Goal: Task Accomplishment & Management: Manage account settings

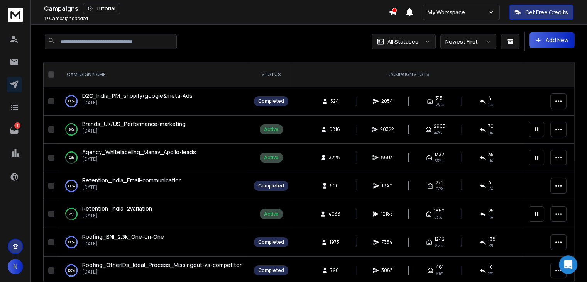
click at [125, 105] on p "[DATE]" at bounding box center [137, 103] width 110 height 6
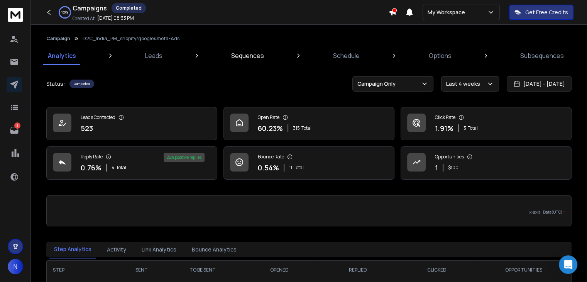
click at [247, 64] on link "Sequences" at bounding box center [248, 55] width 42 height 19
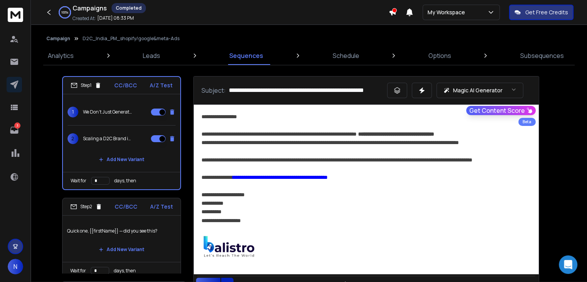
click at [117, 113] on p "We Don’t Just Generate Leads — We Build & Scale Your Brand" at bounding box center [107, 112] width 49 height 6
click at [115, 110] on p "We Don’t Just Generate Leads — We Build & Scale Your Brand" at bounding box center [107, 112] width 49 height 6
click at [276, 90] on input "**********" at bounding box center [304, 90] width 151 height 9
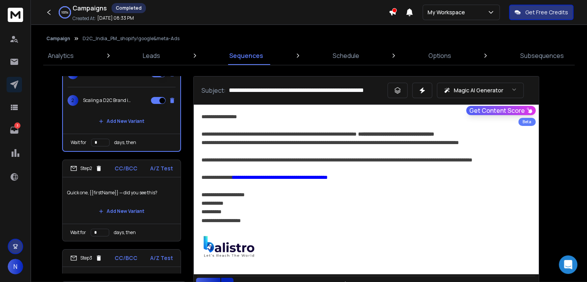
click at [147, 193] on p "Quick one, {{firstName}} — did you see this?" at bounding box center [121, 193] width 109 height 22
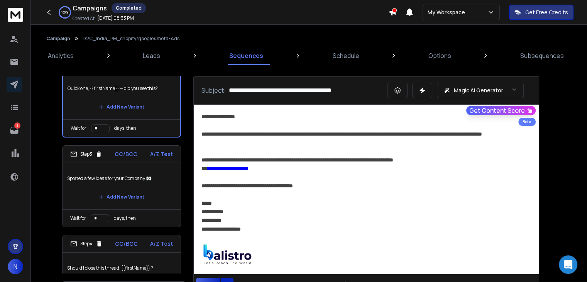
scroll to position [145, 0]
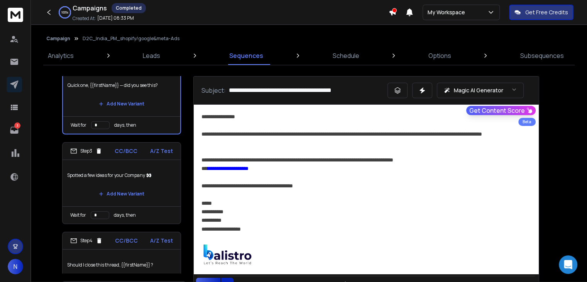
click at [132, 173] on p "Spotted a few ideas for your Company 👀" at bounding box center [121, 175] width 109 height 22
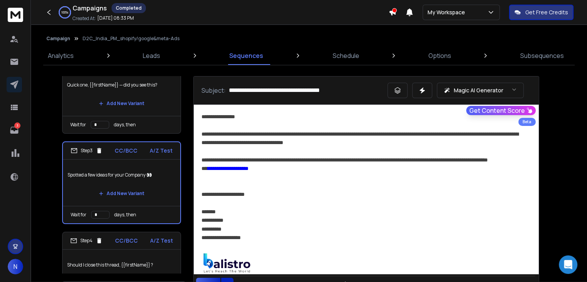
scroll to position [167, 0]
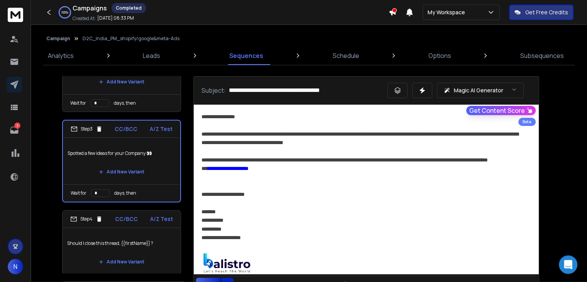
click at [107, 247] on p "Should I close this thread, {{firstName}} ?" at bounding box center [121, 243] width 109 height 22
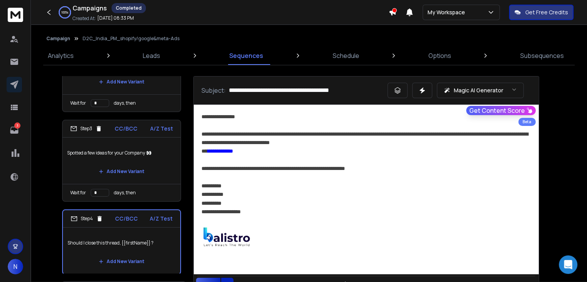
scroll to position [0, 0]
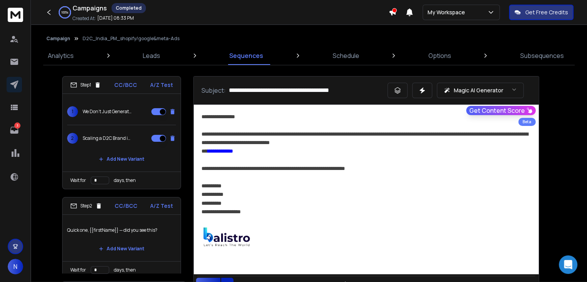
click at [109, 104] on div "1 We Don’t Just Generate Leads — We Build & Scale Your Brand" at bounding box center [121, 111] width 109 height 27
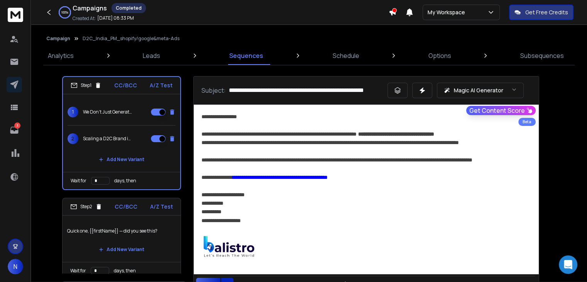
click at [120, 137] on p "Scaling a D2C Brand in [GEOGRAPHIC_DATA]? Let’s Talk Growth 🚀" at bounding box center [107, 139] width 49 height 6
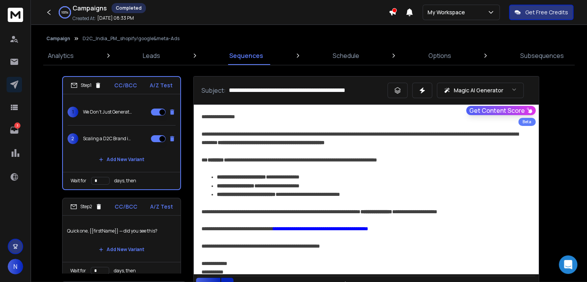
click at [301, 91] on input "**********" at bounding box center [304, 90] width 151 height 9
type input "**********"
click at [317, 153] on div "**********" at bounding box center [364, 143] width 324 height 26
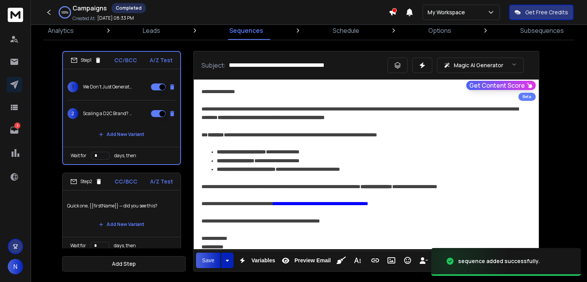
click at [346, 41] on div "**********" at bounding box center [309, 140] width 532 height 267
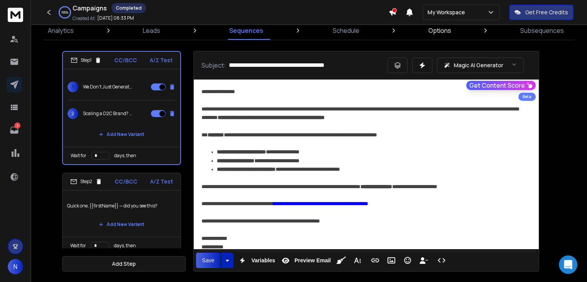
click at [425, 28] on link "Options" at bounding box center [440, 30] width 32 height 19
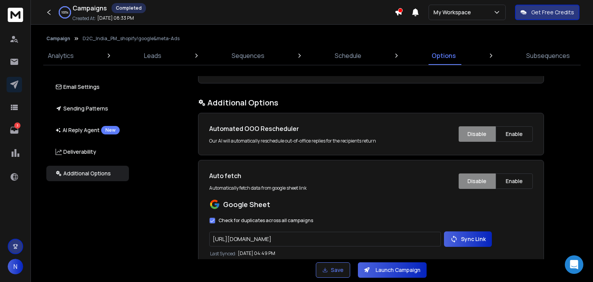
scroll to position [1237, 0]
click at [271, 236] on link "[URL][DOMAIN_NAME]" at bounding box center [242, 239] width 59 height 7
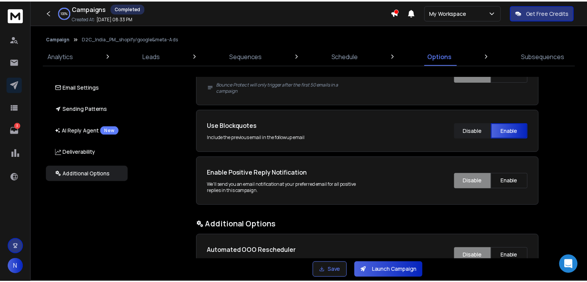
scroll to position [1359, 0]
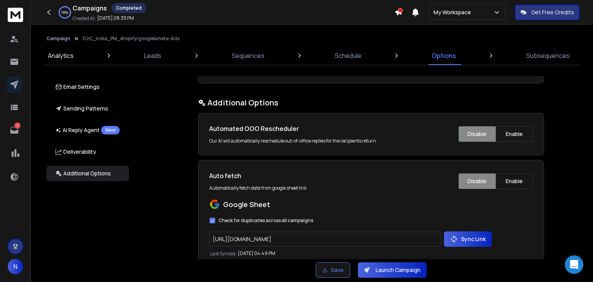
click at [70, 56] on p "Analytics" at bounding box center [61, 55] width 26 height 9
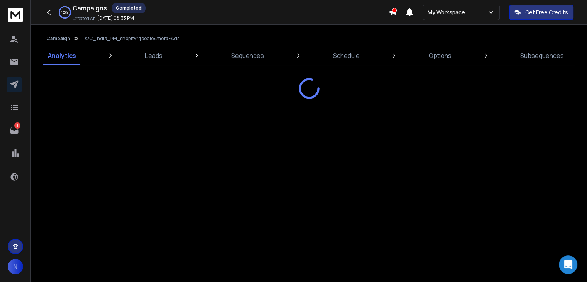
click at [235, 31] on div "Campaign D2C_India_PM_shopify/google&meta-Ads Analytics Leads Sequences Schedul…" at bounding box center [309, 197] width 556 height 344
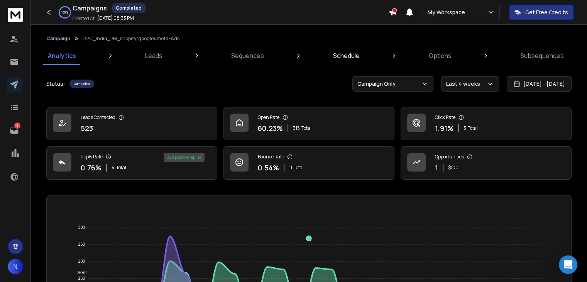
click at [347, 53] on p "Schedule" at bounding box center [346, 55] width 27 height 9
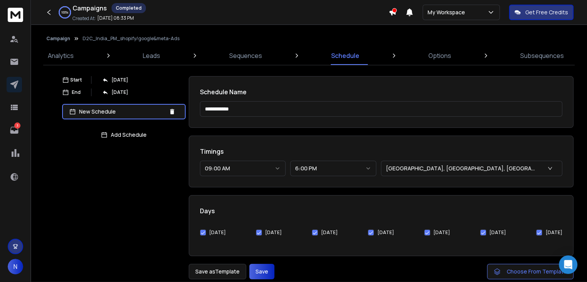
scroll to position [8, 0]
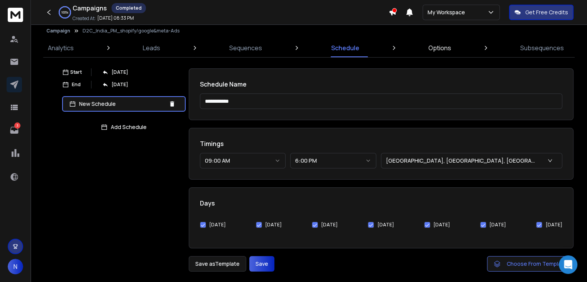
click at [434, 42] on link "Options" at bounding box center [440, 48] width 32 height 19
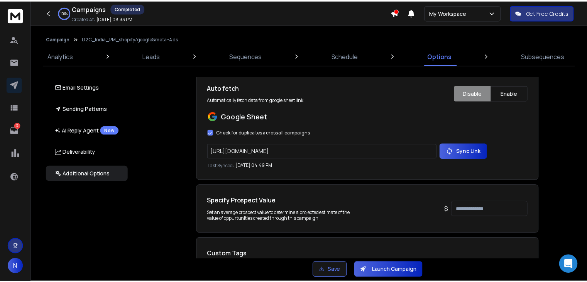
scroll to position [1453, 0]
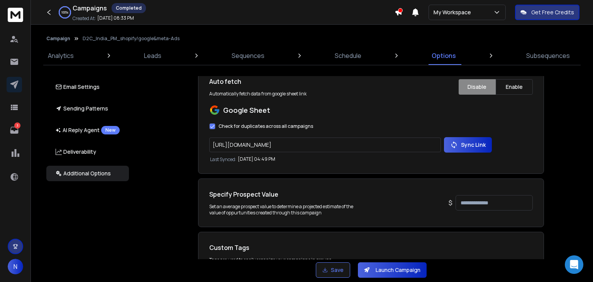
click at [464, 133] on div "Google Sheet Check for duplicates across all campaigns [URL][DOMAIN_NAME] Sync …" at bounding box center [371, 134] width 324 height 58
click at [461, 141] on p "Sync Link" at bounding box center [473, 145] width 25 height 8
click at [465, 143] on p "Sync Link" at bounding box center [473, 145] width 25 height 8
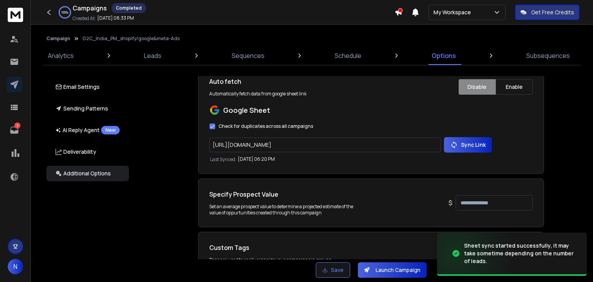
click at [156, 129] on div "Email Accounts Accounts to Use Select one or more accounts to send emails from …" at bounding box center [375, 167] width 468 height 183
click at [62, 53] on p "Analytics" at bounding box center [61, 55] width 26 height 9
